Goal: Task Accomplishment & Management: Manage account settings

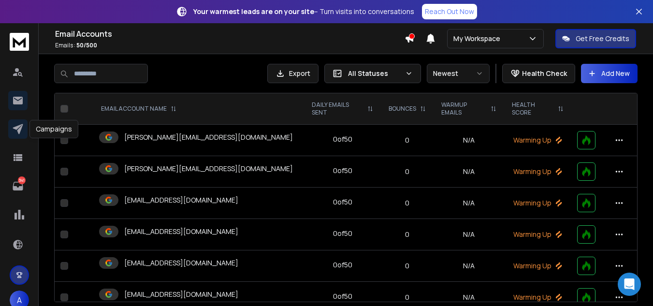
click at [16, 130] on icon at bounding box center [18, 129] width 12 height 12
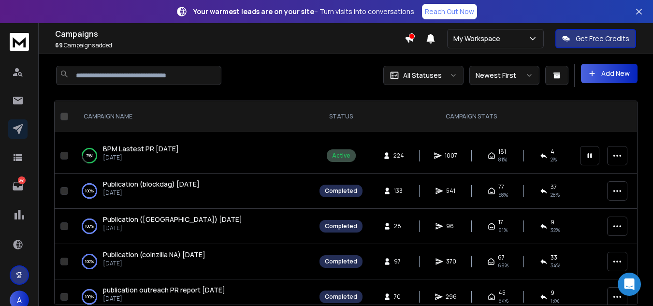
scroll to position [312, 0]
click at [139, 148] on span "BPM Lastest PR [DATE]" at bounding box center [141, 148] width 76 height 9
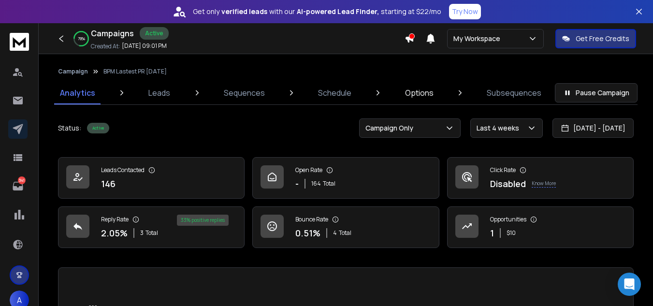
click at [408, 83] on link "Options" at bounding box center [419, 92] width 40 height 23
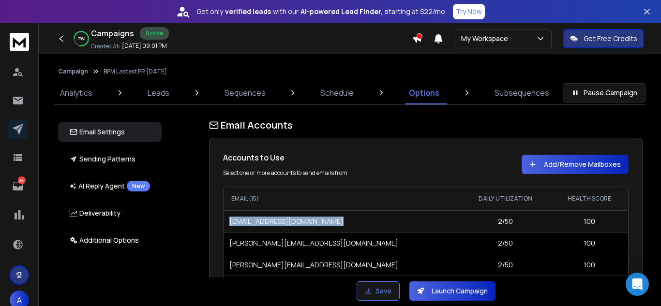
drag, startPoint x: 321, startPoint y: 223, endPoint x: 224, endPoint y: 224, distance: 96.7
click at [224, 224] on td "ruby@blockchainprssmedia.com" at bounding box center [341, 221] width 236 height 22
copy p "ruby@blockchainprssmedia.com"
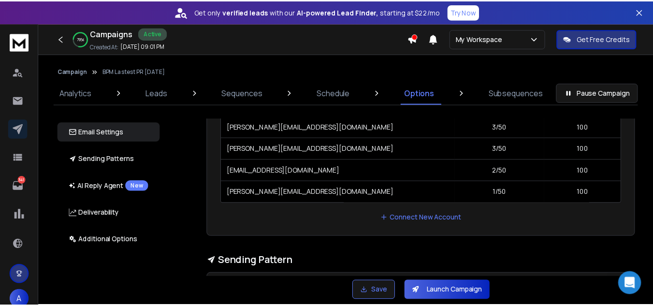
scroll to position [193, 0]
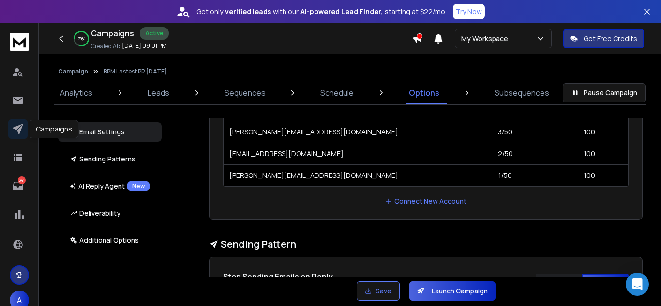
click at [18, 132] on icon at bounding box center [18, 129] width 10 height 10
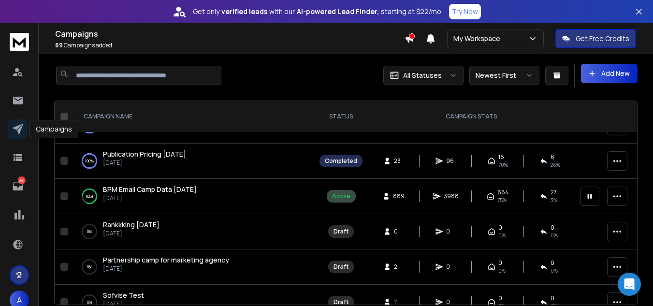
scroll to position [484, 0]
click at [160, 190] on span "BPM Email Camp Data [DATE]" at bounding box center [150, 188] width 94 height 9
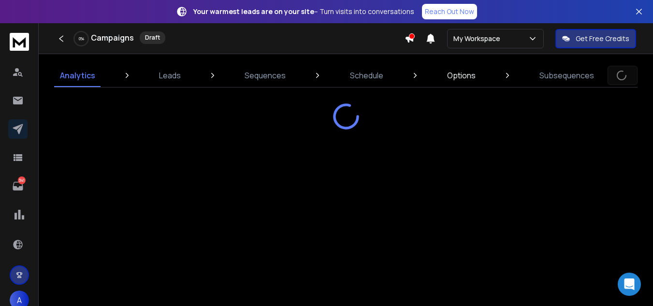
click at [458, 72] on p "Options" at bounding box center [461, 76] width 29 height 12
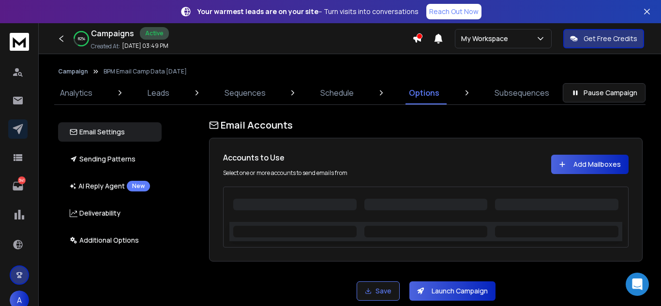
type input "**"
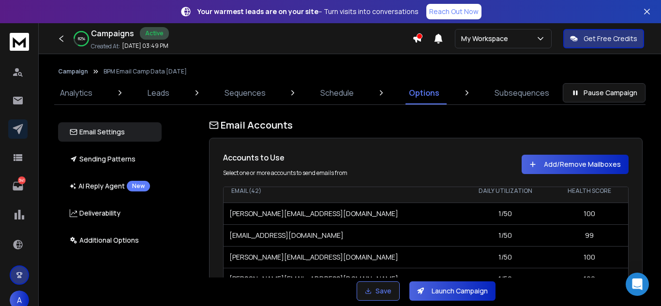
scroll to position [5, 0]
